Goal: Communication & Community: Answer question/provide support

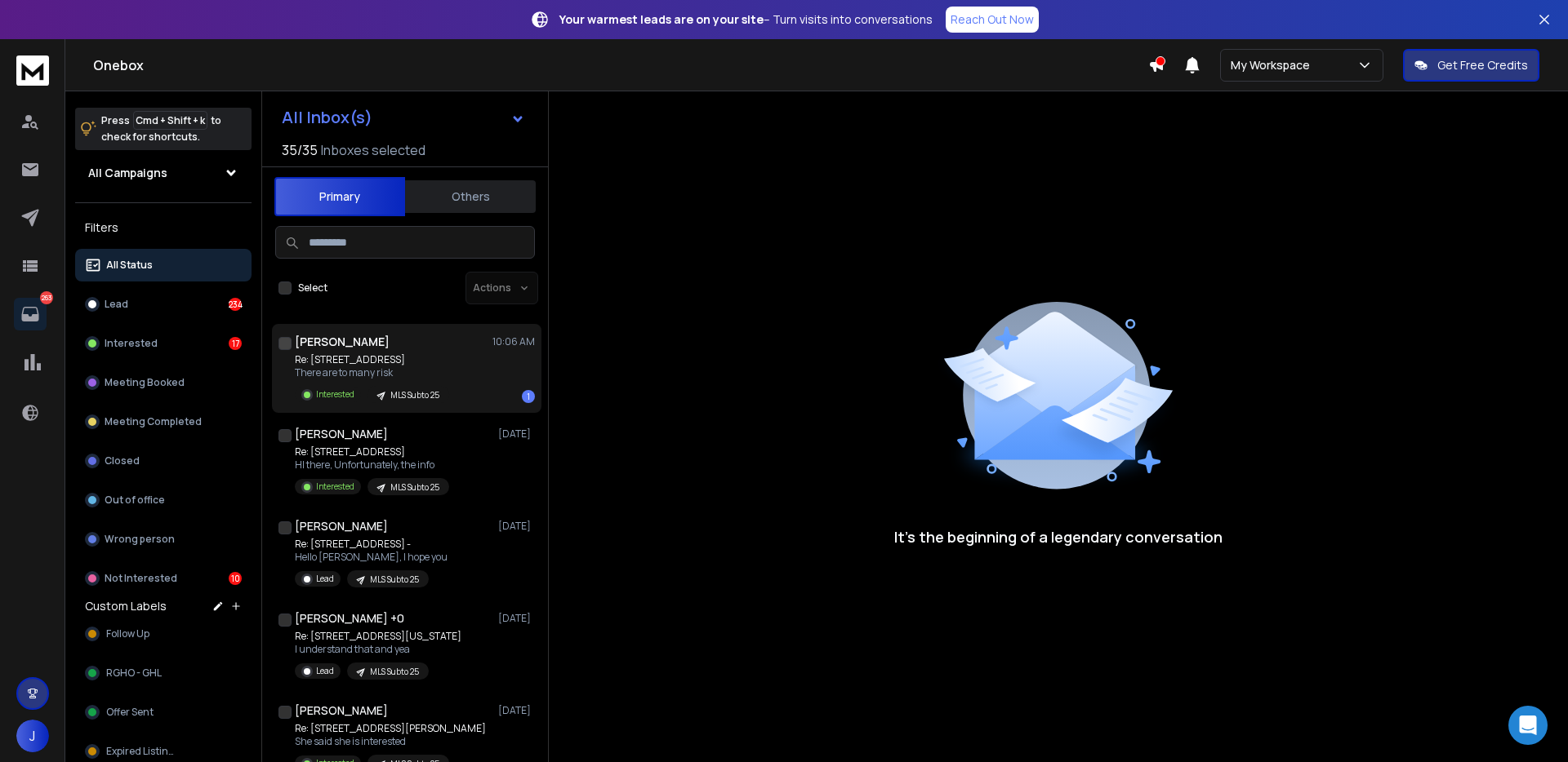
click at [449, 335] on div "[PERSON_NAME] 10:06 AM" at bounding box center [415, 342] width 240 height 16
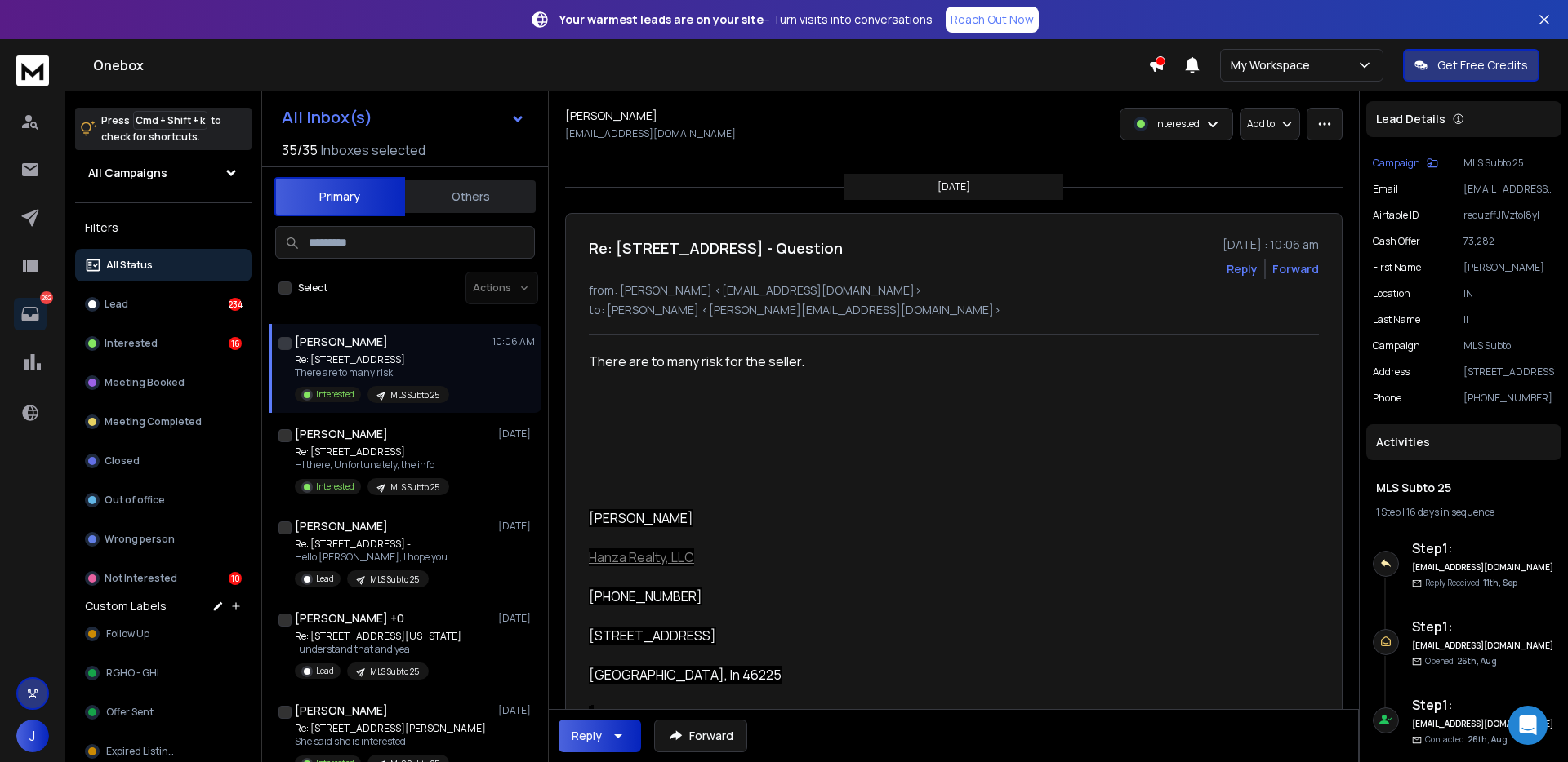
drag, startPoint x: 806, startPoint y: 359, endPoint x: 578, endPoint y: 364, distance: 228.1
drag, startPoint x: 582, startPoint y: 362, endPoint x: 800, endPoint y: 362, distance: 218.0
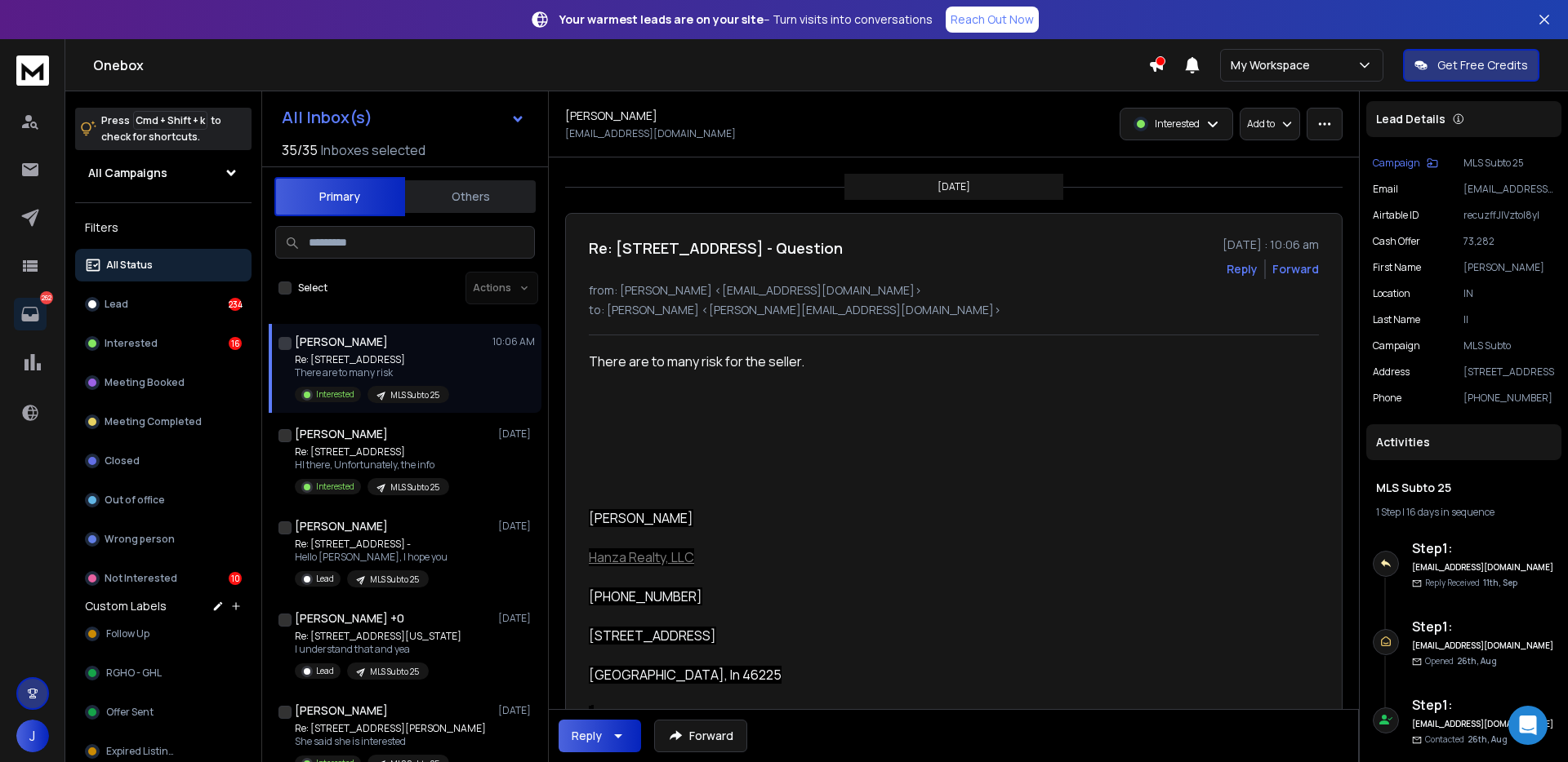
click at [814, 377] on div "[PERSON_NAME] [PERSON_NAME] Realty, LLC 317-983-[GEOGRAPHIC_DATA][STREET_ADDRES…" at bounding box center [827, 666] width 477 height 589
